Goal: Task Accomplishment & Management: Manage account settings

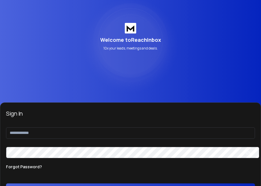
click at [150, 37] on button "Later" at bounding box center [149, 37] width 26 height 14
click at [62, 135] on input "email" at bounding box center [130, 132] width 249 height 11
type input "**********"
click at [250, 153] on icon at bounding box center [248, 152] width 4 height 4
click at [249, 153] on icon at bounding box center [248, 153] width 2 height 2
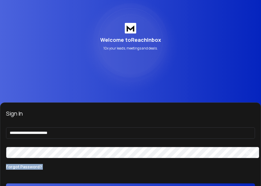
click at [250, 153] on icon at bounding box center [248, 152] width 4 height 4
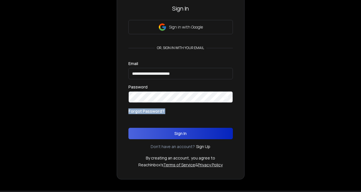
scroll to position [39, 0]
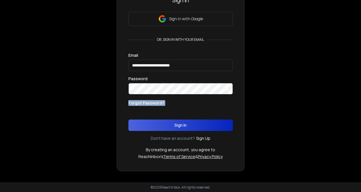
click at [194, 126] on button "Sign In" at bounding box center [181, 125] width 105 height 11
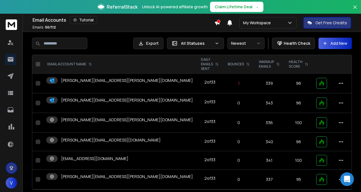
click at [68, 45] on input at bounding box center [59, 43] width 55 height 11
paste input "**********"
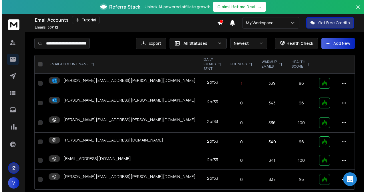
scroll to position [0, 22]
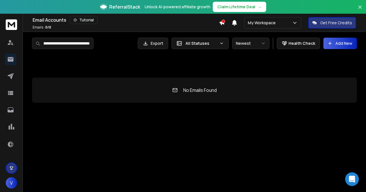
type input "**********"
click at [348, 44] on button "Add New" at bounding box center [339, 43] width 33 height 11
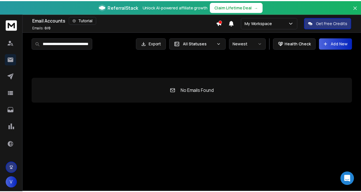
scroll to position [0, 0]
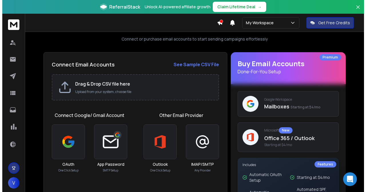
scroll to position [57, 0]
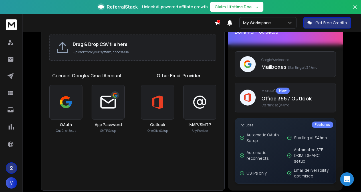
click at [165, 109] on div at bounding box center [157, 102] width 33 height 35
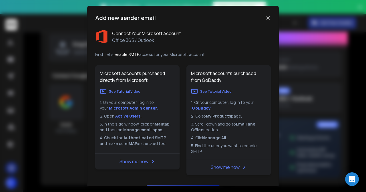
scroll to position [13, 0]
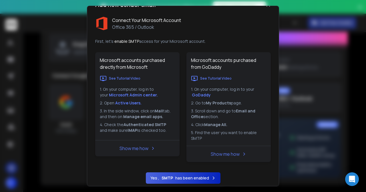
click at [182, 173] on button "Yes , SMTP has been enabled" at bounding box center [183, 177] width 75 height 11
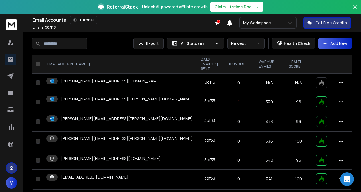
click at [328, 43] on button "Add New" at bounding box center [335, 43] width 33 height 11
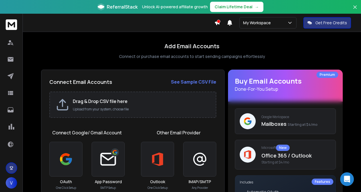
click at [162, 155] on icon at bounding box center [157, 158] width 11 height 13
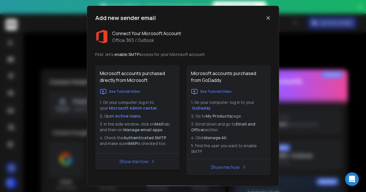
click at [204, 186] on button "Yes , SMTP has been enabled" at bounding box center [183, 191] width 75 height 11
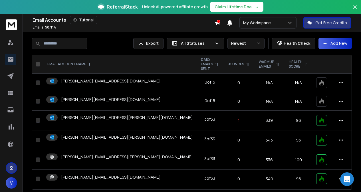
click at [332, 45] on button "Add New" at bounding box center [335, 43] width 33 height 11
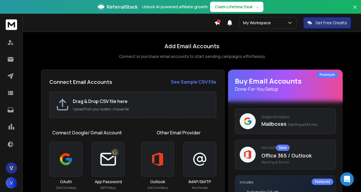
click at [159, 162] on icon at bounding box center [157, 158] width 11 height 13
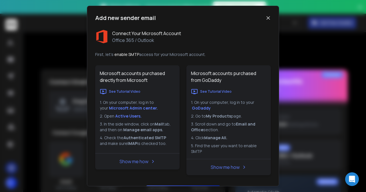
click at [187, 186] on button "Yes , SMTP has been enabled" at bounding box center [183, 191] width 75 height 11
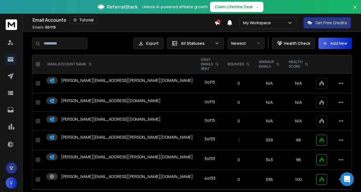
click at [334, 44] on button "Add New" at bounding box center [335, 43] width 33 height 11
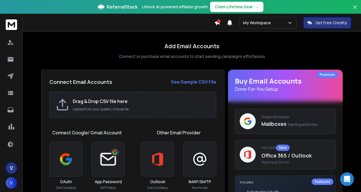
click at [102, 39] on div "Add Email Accounts Connect or purchase email accounts to start sending campaign…" at bounding box center [180, 137] width 361 height 246
click at [150, 171] on div at bounding box center [157, 159] width 33 height 35
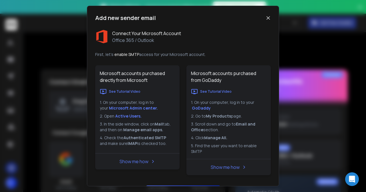
click at [197, 186] on button "Yes , SMTP has been enabled" at bounding box center [183, 191] width 75 height 11
click at [198, 186] on button "Yes , SMTP has been enabled" at bounding box center [183, 191] width 75 height 11
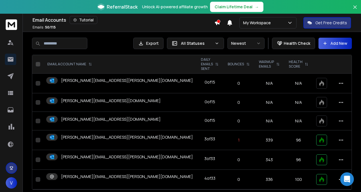
click at [114, 47] on div at bounding box center [81, 43] width 98 height 11
click at [217, 42] on icon at bounding box center [217, 43] width 5 height 5
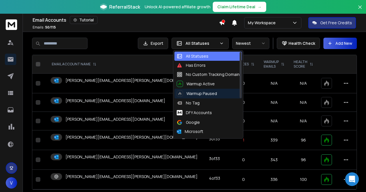
click at [207, 93] on div "Warmup Paused" at bounding box center [196, 94] width 40 height 6
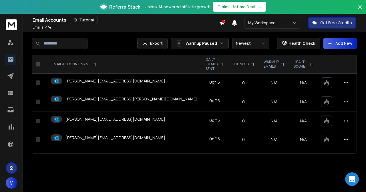
drag, startPoint x: 74, startPoint y: 162, endPoint x: 79, endPoint y: 161, distance: 4.6
click at [74, 162] on div "ReferralStack Unlock AI-powered affiliate growth Lifetime Deals available! Clai…" at bounding box center [183, 96] width 366 height 192
click at [334, 43] on button "Add New" at bounding box center [339, 43] width 33 height 11
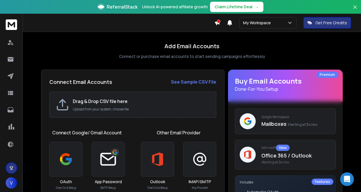
click at [156, 159] on icon at bounding box center [157, 159] width 13 height 13
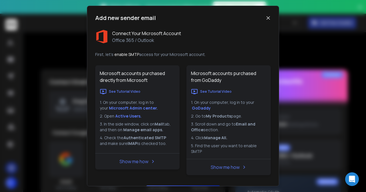
click at [194, 186] on button "Yes , SMTP has been enabled" at bounding box center [183, 191] width 75 height 11
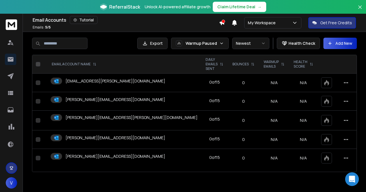
click at [340, 46] on button "Add New" at bounding box center [339, 43] width 33 height 11
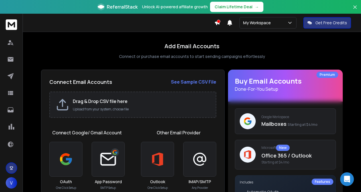
click at [168, 160] on div at bounding box center [157, 159] width 33 height 35
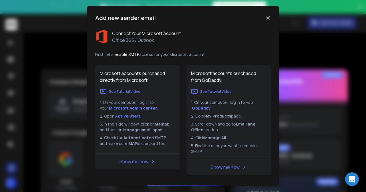
click at [56, 112] on div "Add new sender email Connect Your Microsoft Account Office 365 / Outlook First,…" at bounding box center [183, 96] width 366 height 192
click at [173, 186] on button "Yes , SMTP has been enabled" at bounding box center [183, 191] width 75 height 11
click at [196, 186] on button "Yes , SMTP has been enabled" at bounding box center [183, 191] width 75 height 11
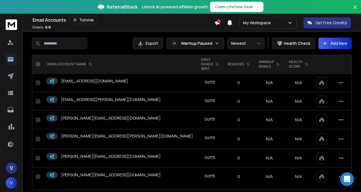
click at [150, 23] on div "Email Accounts Tutorial" at bounding box center [124, 20] width 182 height 8
click at [328, 45] on button "Add New" at bounding box center [335, 43] width 33 height 11
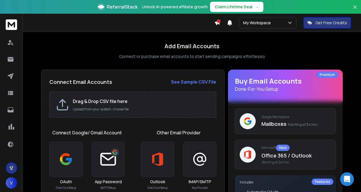
click at [168, 157] on div at bounding box center [157, 159] width 33 height 35
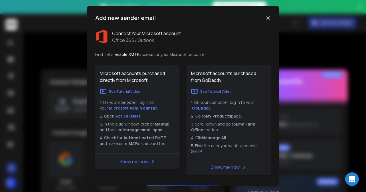
click at [184, 186] on button "Yes , SMTP has been enabled" at bounding box center [183, 191] width 75 height 11
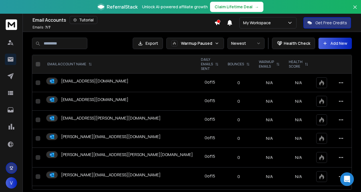
click at [334, 43] on button "Add New" at bounding box center [335, 43] width 33 height 11
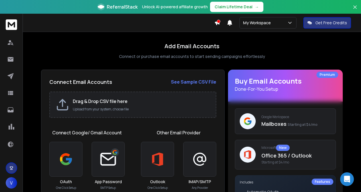
click at [156, 159] on icon at bounding box center [157, 159] width 13 height 13
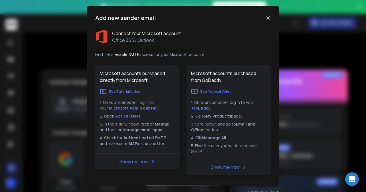
click at [172, 186] on button "Yes , SMTP has been enabled" at bounding box center [183, 191] width 75 height 11
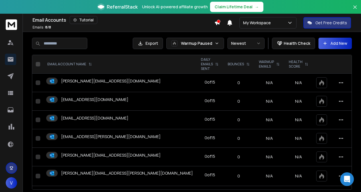
click at [335, 45] on button "Add New" at bounding box center [335, 43] width 33 height 11
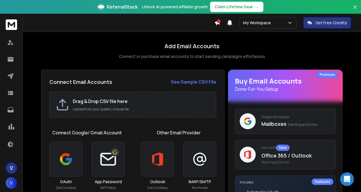
click at [155, 160] on icon at bounding box center [157, 159] width 13 height 13
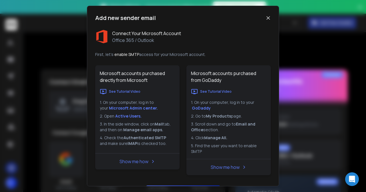
click at [170, 186] on button "Yes , SMTP has been enabled" at bounding box center [183, 191] width 75 height 11
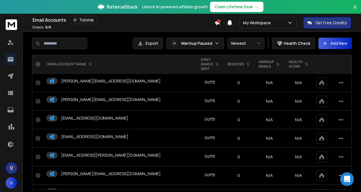
click at [123, 43] on div at bounding box center [80, 43] width 97 height 11
click at [330, 43] on button "Add New" at bounding box center [335, 43] width 33 height 11
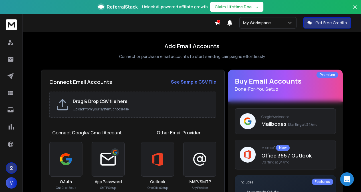
click at [157, 163] on icon at bounding box center [157, 159] width 13 height 13
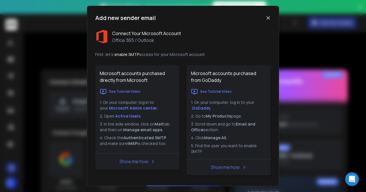
click at [205, 186] on button "Yes , SMTP has been enabled" at bounding box center [183, 191] width 75 height 11
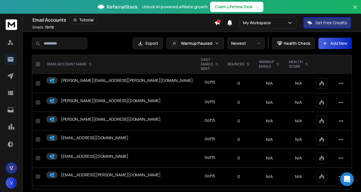
click at [118, 45] on div at bounding box center [80, 43] width 97 height 11
click at [328, 43] on button "Add New" at bounding box center [335, 43] width 33 height 11
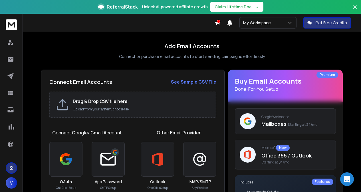
click at [157, 157] on icon at bounding box center [157, 159] width 13 height 13
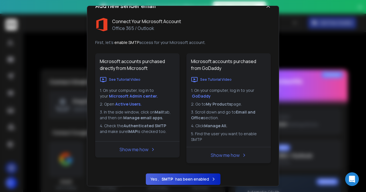
scroll to position [13, 0]
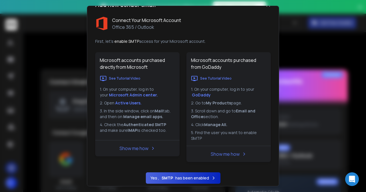
click at [181, 172] on button "Yes , SMTP has been enabled" at bounding box center [183, 177] width 75 height 11
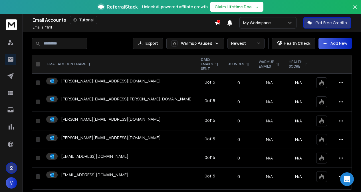
click at [43, 62] on th at bounding box center [37, 64] width 11 height 19
click at [39, 63] on button "Select this Page" at bounding box center [38, 64] width 5 height 5
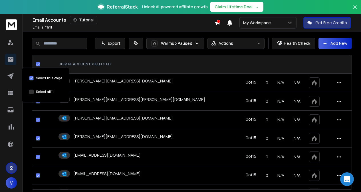
click at [39, 63] on button "Select this Page" at bounding box center [38, 64] width 5 height 5
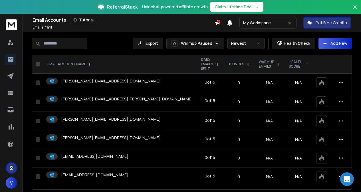
click at [39, 63] on button "button" at bounding box center [38, 64] width 5 height 5
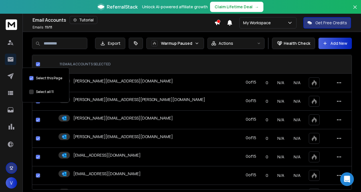
click at [37, 65] on button "Select this Page" at bounding box center [38, 64] width 5 height 5
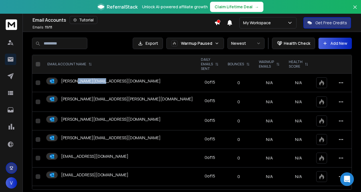
drag, startPoint x: 89, startPoint y: 81, endPoint x: 124, endPoint y: 81, distance: 35.1
click at [124, 81] on div "[PERSON_NAME][EMAIL_ADDRESS][DOMAIN_NAME]" at bounding box center [119, 81] width 147 height 7
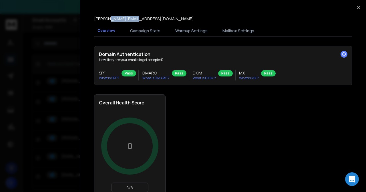
drag, startPoint x: 111, startPoint y: 19, endPoint x: 141, endPoint y: 18, distance: 29.7
click at [141, 18] on div "[PERSON_NAME][EMAIL_ADDRESS][DOMAIN_NAME]" at bounding box center [223, 19] width 258 height 6
copy p "[DOMAIN_NAME]"
click at [197, 28] on button "Warmup Settings" at bounding box center [191, 31] width 39 height 13
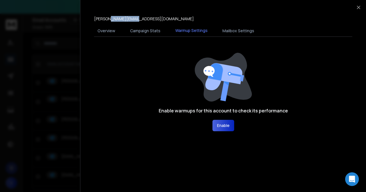
click at [231, 28] on button "Mailbox Settings" at bounding box center [238, 31] width 39 height 13
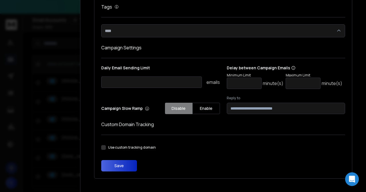
scroll to position [150, 0]
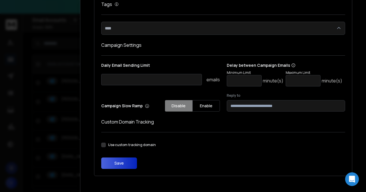
click at [115, 145] on label "Use custom tracking domain" at bounding box center [132, 145] width 48 height 5
click at [105, 145] on button "Reply to" at bounding box center [103, 145] width 5 height 5
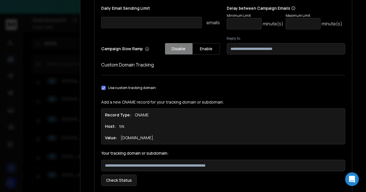
scroll to position [236, 0]
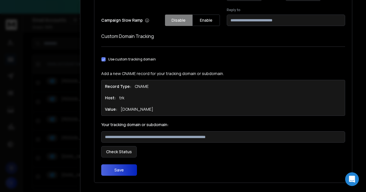
click at [166, 139] on input at bounding box center [223, 136] width 244 height 11
paste input "**********"
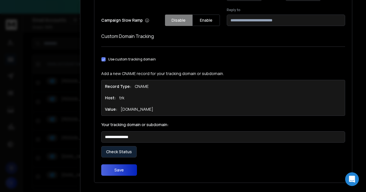
type input "**********"
click at [126, 149] on button "Check Status" at bounding box center [118, 151] width 35 height 11
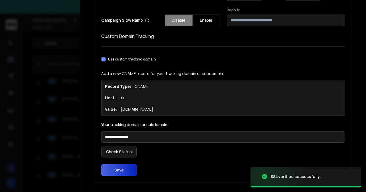
click at [125, 169] on button "Save" at bounding box center [119, 169] width 36 height 11
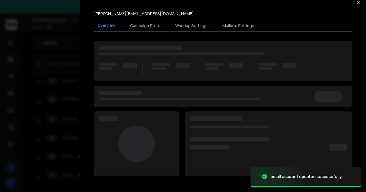
scroll to position [5, 0]
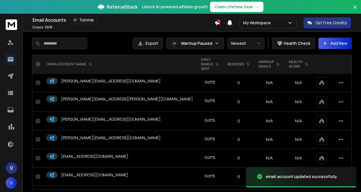
click at [106, 83] on p "[PERSON_NAME][EMAIL_ADDRESS][DOMAIN_NAME]" at bounding box center [111, 81] width 100 height 6
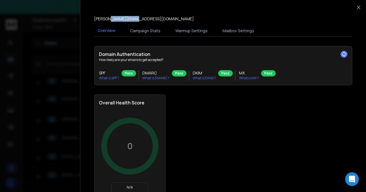
drag, startPoint x: 108, startPoint y: 21, endPoint x: 140, endPoint y: 19, distance: 31.7
click at [140, 19] on div "[PERSON_NAME][EMAIL_ADDRESS][DOMAIN_NAME]" at bounding box center [223, 19] width 258 height 6
copy p "[DOMAIN_NAME]"
click at [228, 26] on button "Mailbox Settings" at bounding box center [238, 31] width 39 height 13
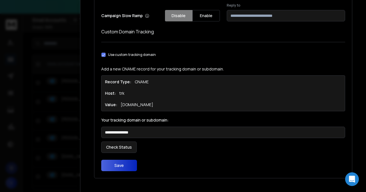
scroll to position [242, 0]
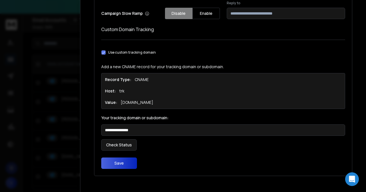
click at [117, 164] on button "Save" at bounding box center [119, 163] width 36 height 11
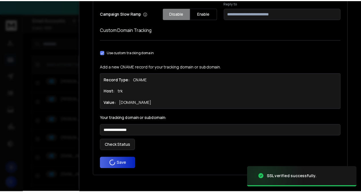
scroll to position [5, 0]
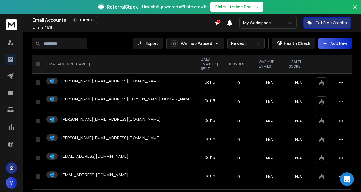
click at [217, 44] on icon at bounding box center [217, 43] width 5 height 5
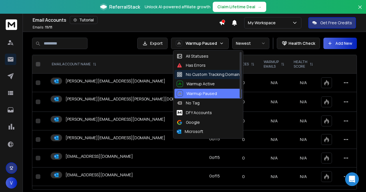
click at [204, 74] on div "No Custom Tracking Domain" at bounding box center [207, 75] width 63 height 6
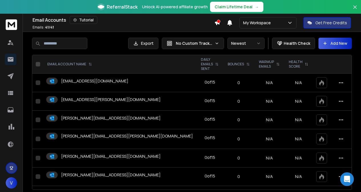
scroll to position [114, 0]
